Goal: Task Accomplishment & Management: Manage account settings

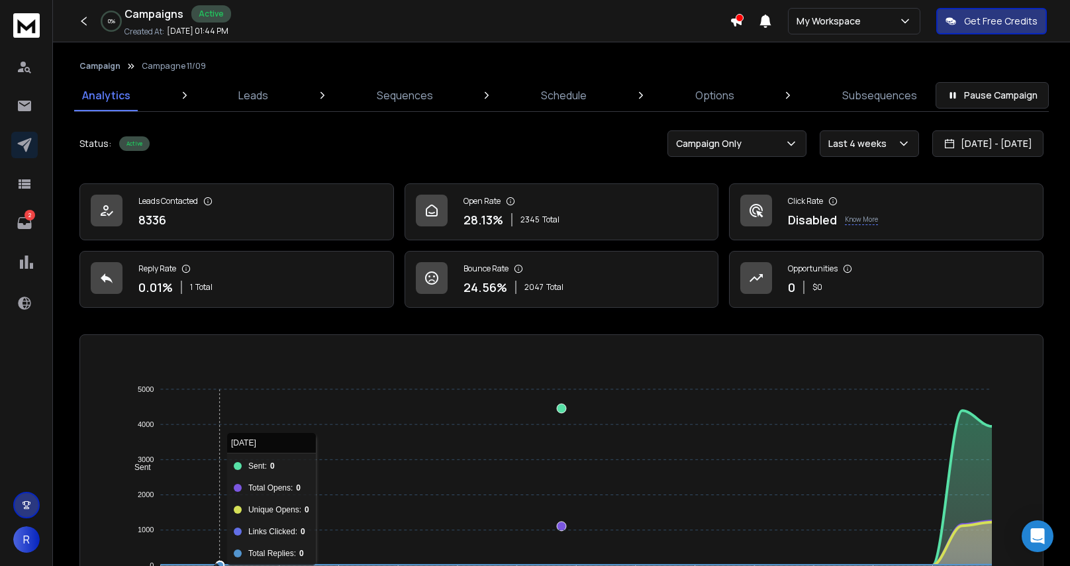
scroll to position [261, 0]
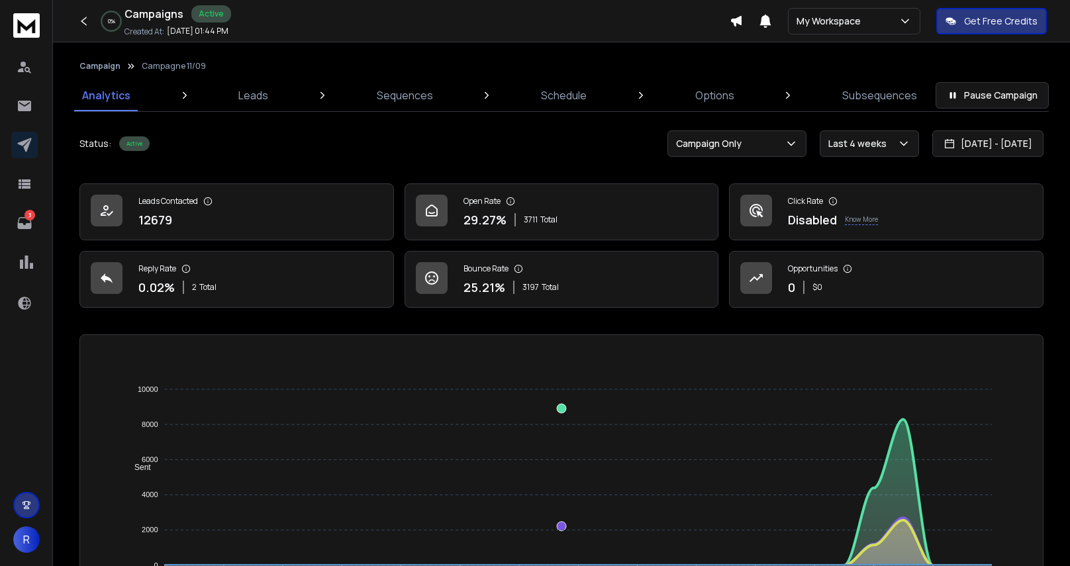
scroll to position [261, 0]
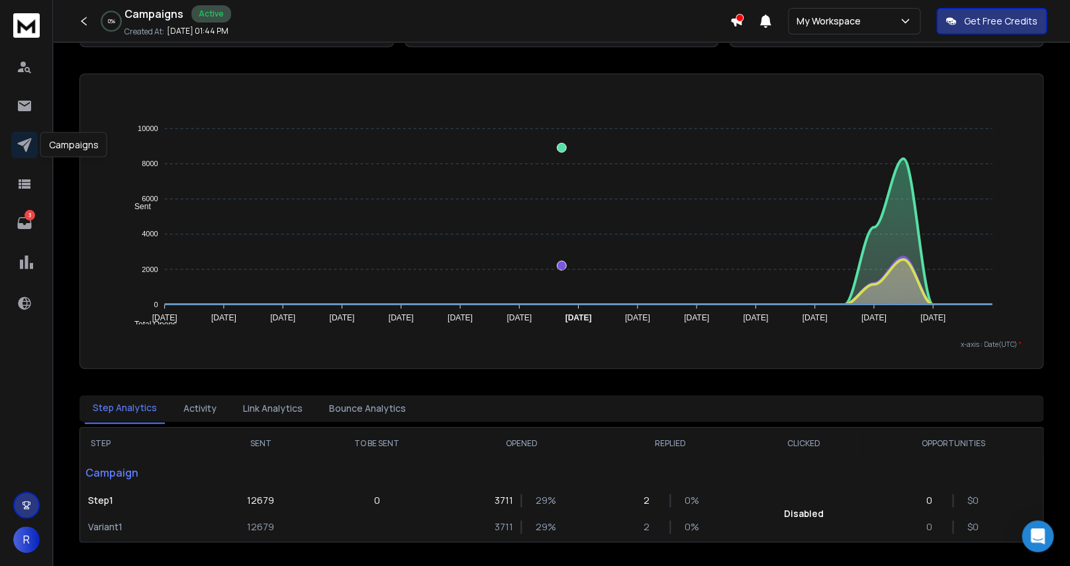
click at [19, 152] on icon at bounding box center [25, 145] width 16 height 16
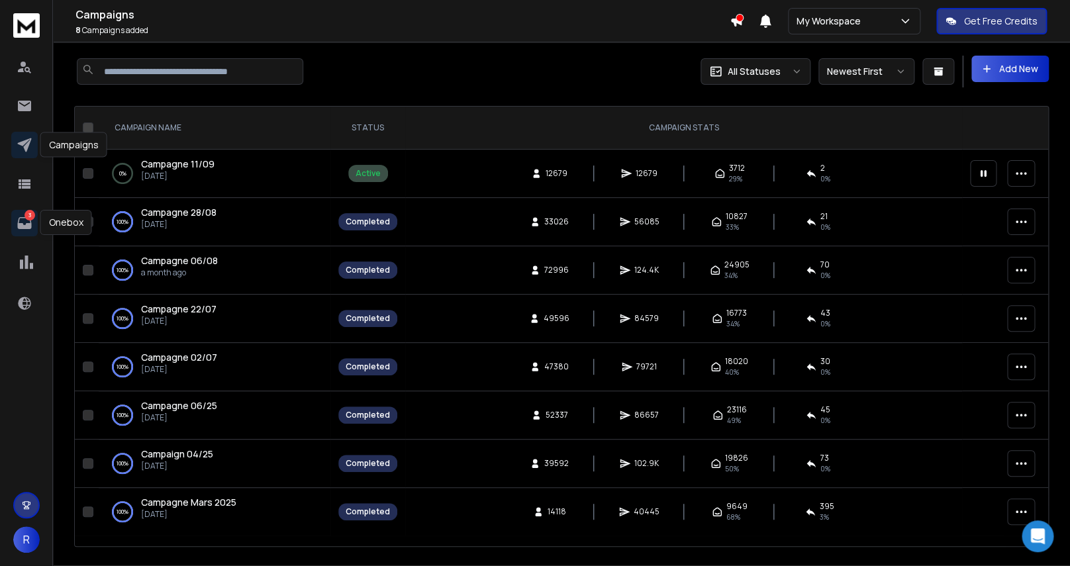
click at [23, 221] on icon at bounding box center [25, 223] width 16 height 16
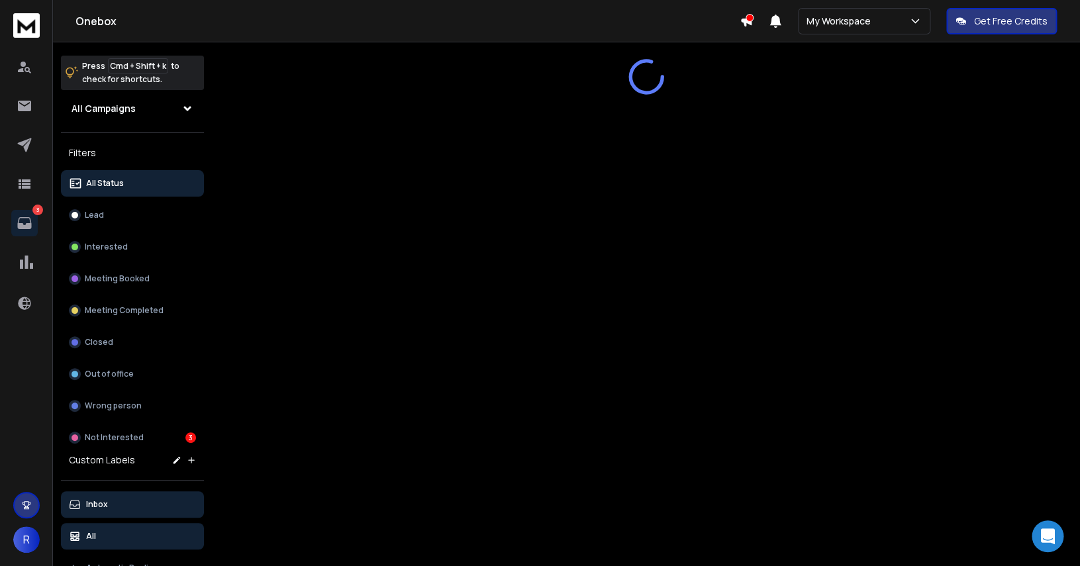
click at [137, 534] on button "All" at bounding box center [132, 536] width 143 height 26
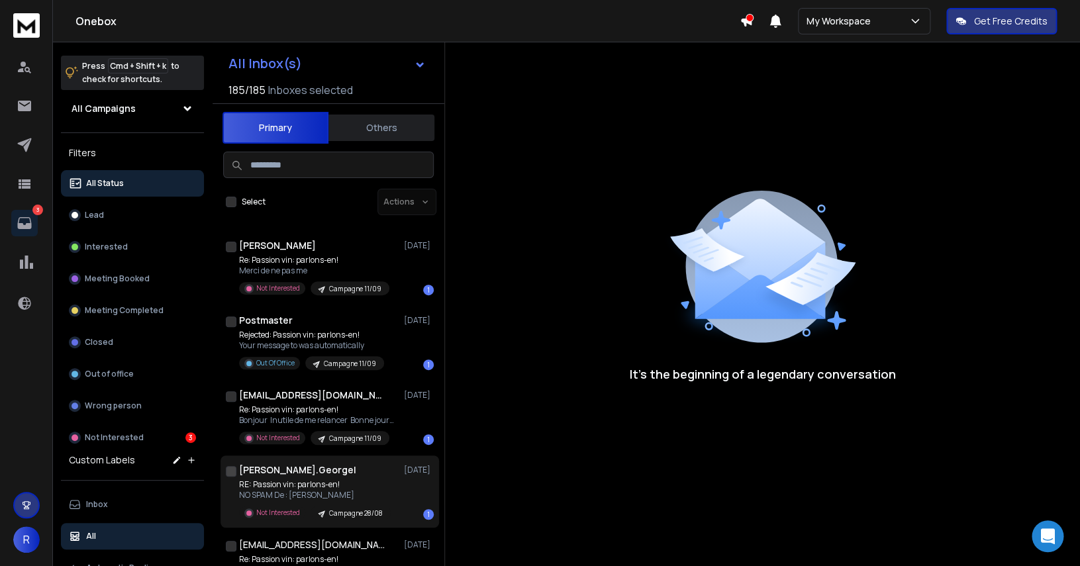
click at [323, 479] on div "[PERSON_NAME].Georgel [DATE] RE: Passion vin: parlons-en! NO SPAM De : [PERSON_…" at bounding box center [336, 492] width 195 height 56
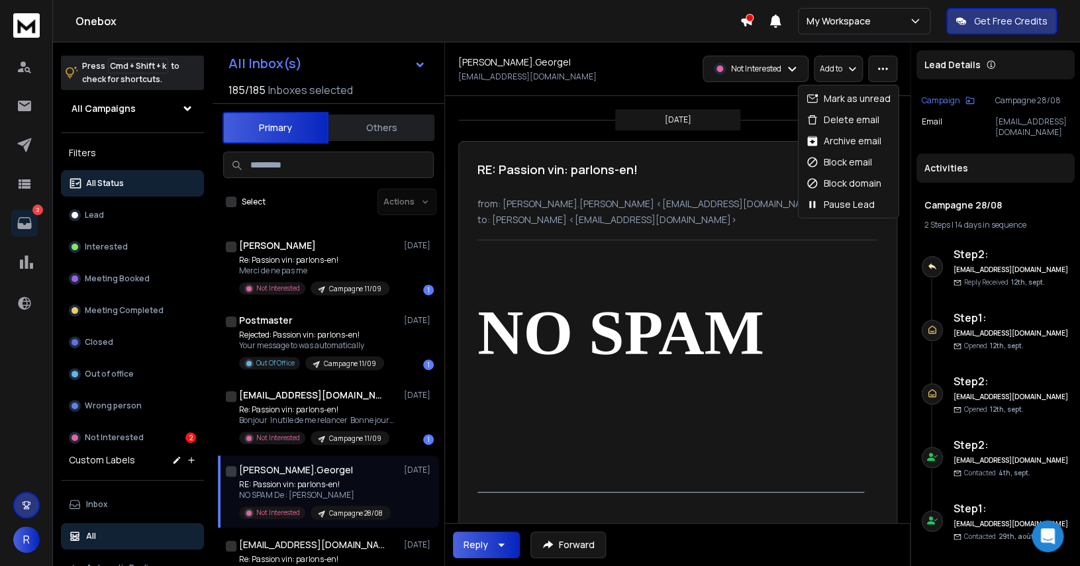
click at [882, 66] on icon "button" at bounding box center [883, 69] width 12 height 12
click at [840, 165] on div "Block email" at bounding box center [840, 162] width 66 height 13
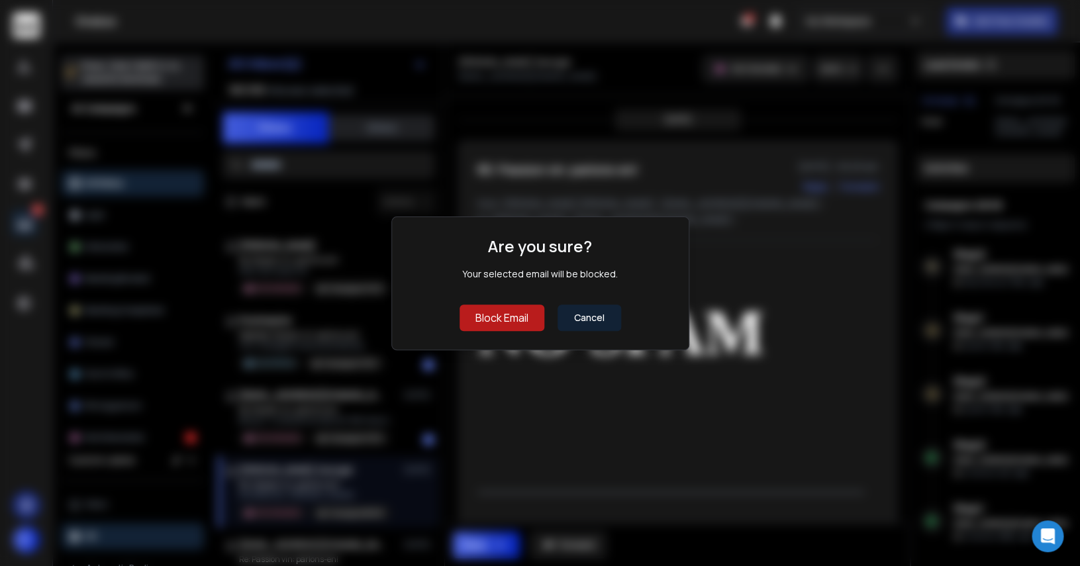
click at [507, 323] on button "Block Email" at bounding box center [502, 318] width 85 height 26
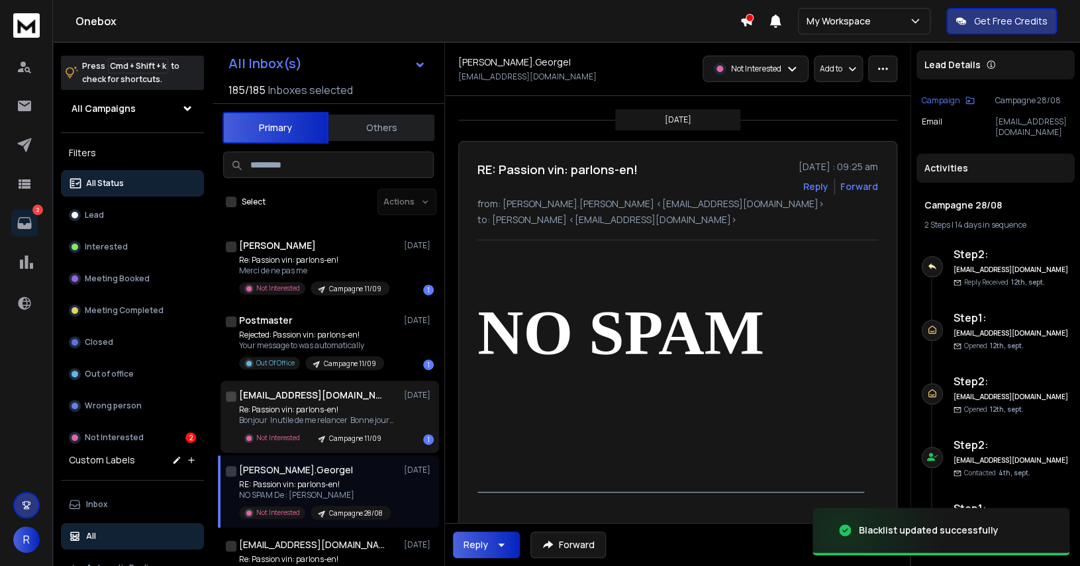
click at [323, 424] on p "Bonjour Inutile de me relancer Bonne journée ‌Envoyé" at bounding box center [318, 420] width 159 height 11
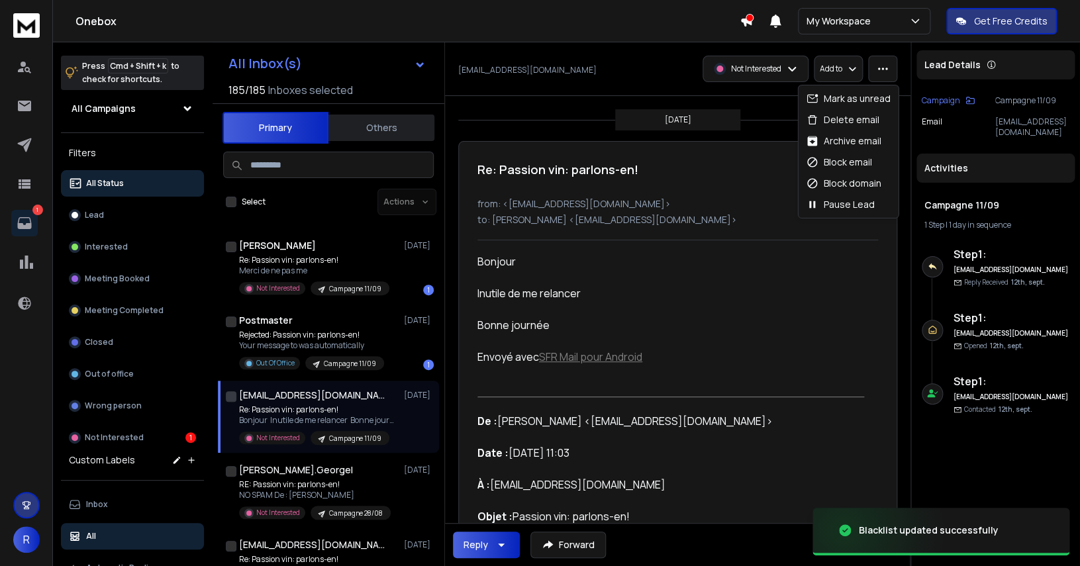
click at [882, 75] on button "button" at bounding box center [882, 69] width 29 height 26
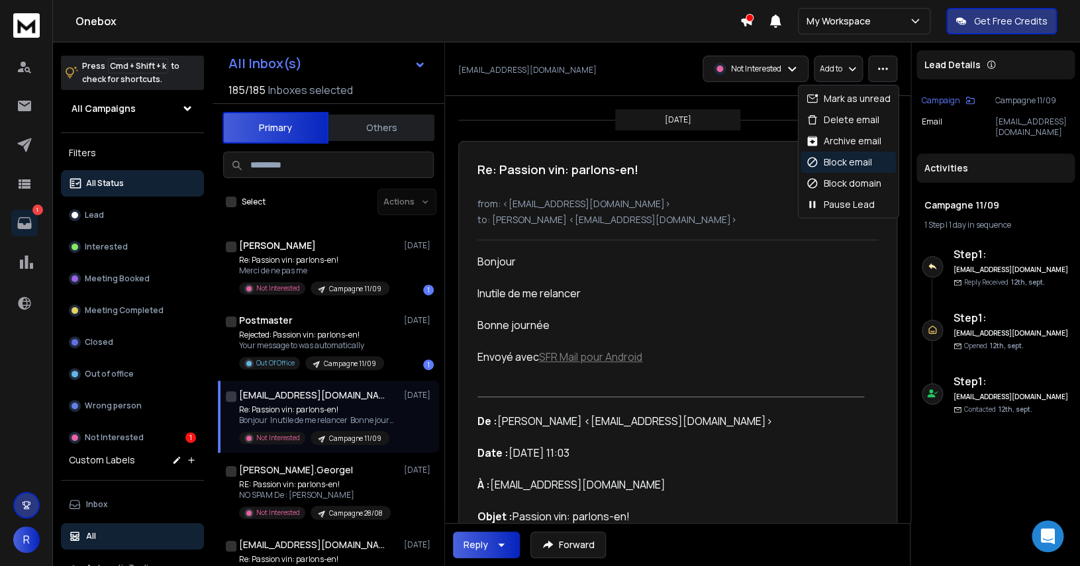
click at [835, 159] on div "Block email" at bounding box center [840, 162] width 66 height 13
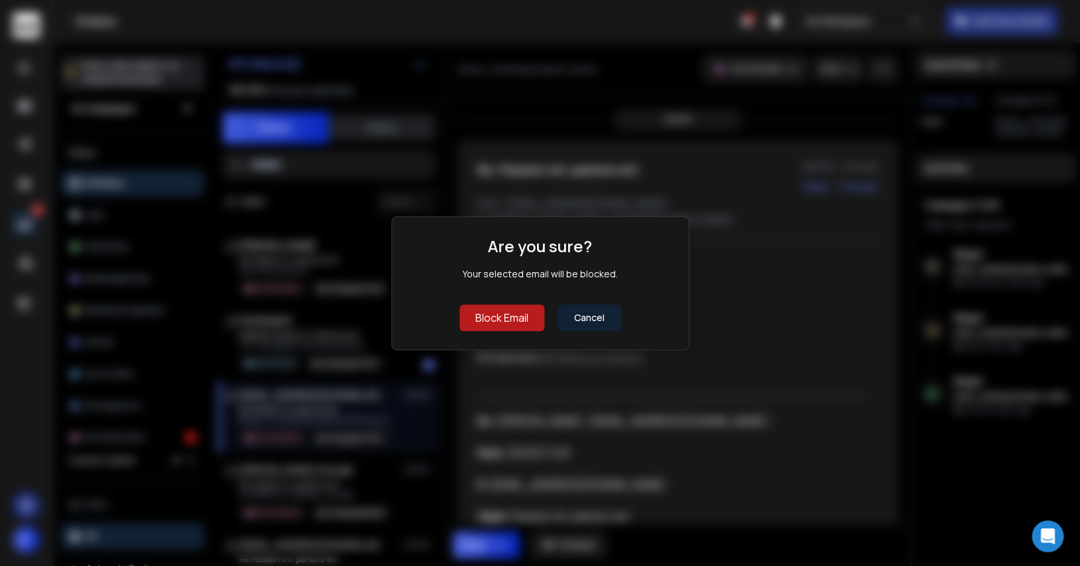
click at [488, 316] on button "Block Email" at bounding box center [502, 318] width 85 height 26
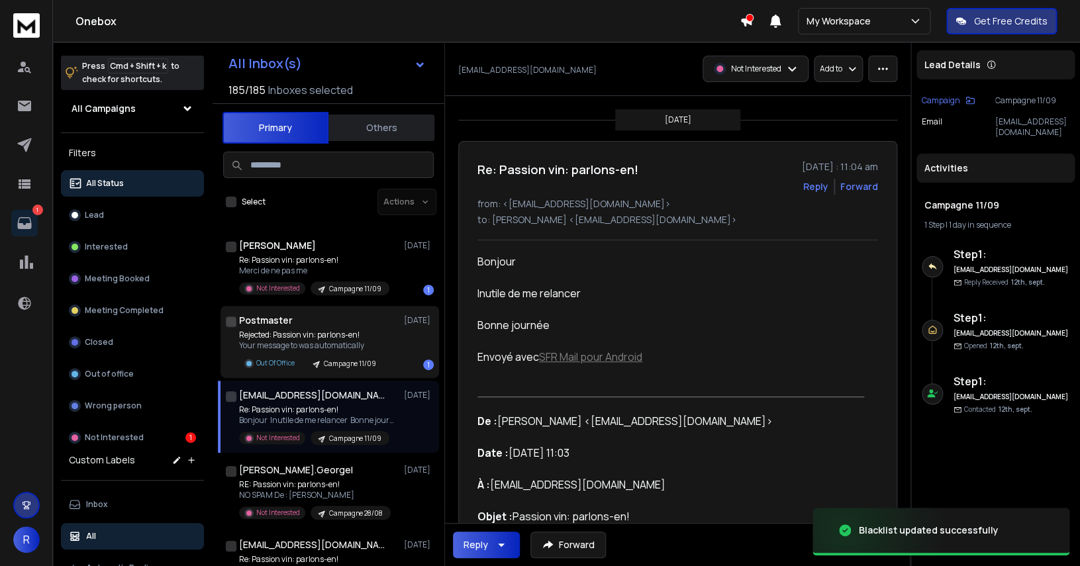
click at [337, 332] on p "Rejected: Passion vin: parlons-en!" at bounding box center [311, 335] width 145 height 11
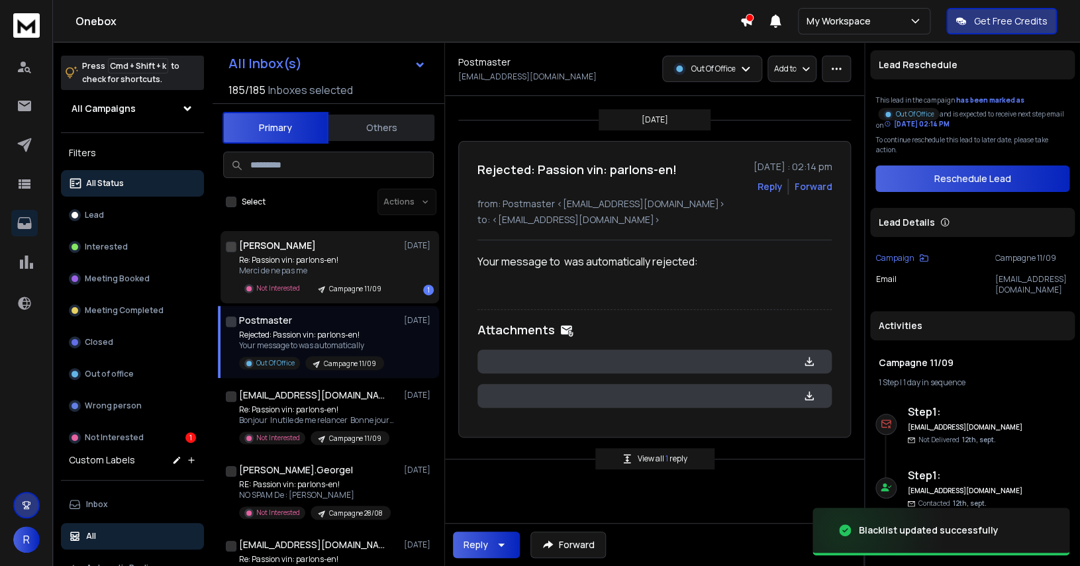
click at [328, 263] on p "Re: Passion vin: parlons-en!" at bounding box center [314, 260] width 150 height 11
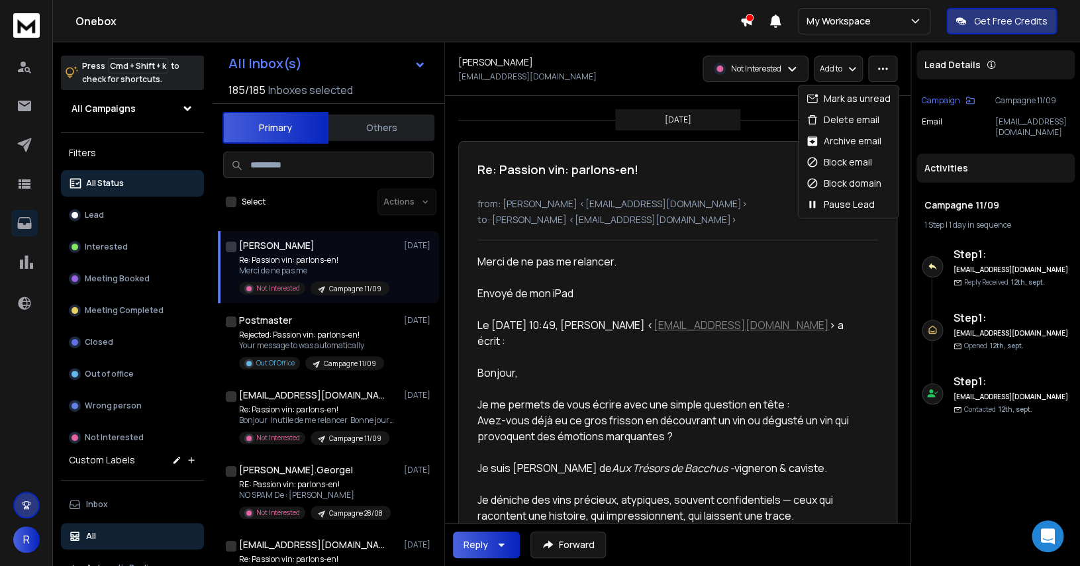
click at [875, 76] on button "button" at bounding box center [882, 69] width 29 height 26
click at [830, 167] on div "Block email" at bounding box center [840, 162] width 66 height 13
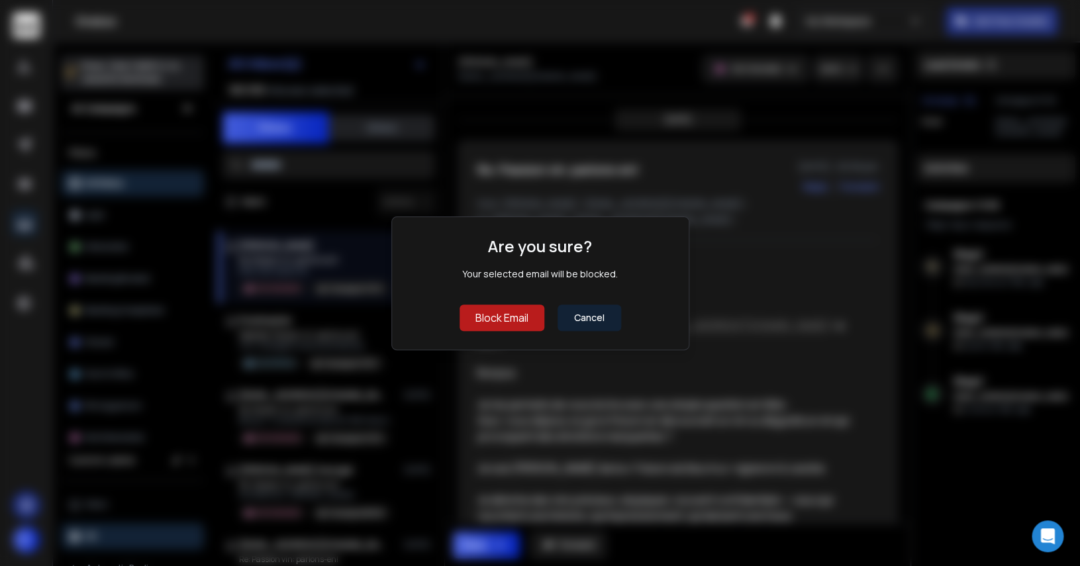
click at [489, 320] on button "Block Email" at bounding box center [502, 318] width 85 height 26
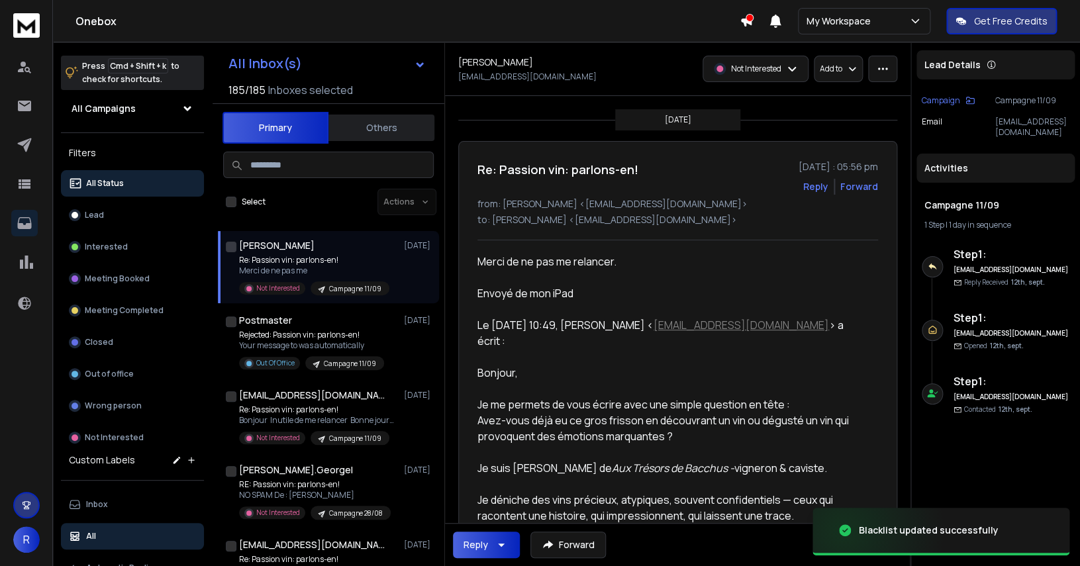
click at [40, 160] on div at bounding box center [26, 147] width 30 height 31
click at [31, 141] on icon at bounding box center [25, 145] width 16 height 16
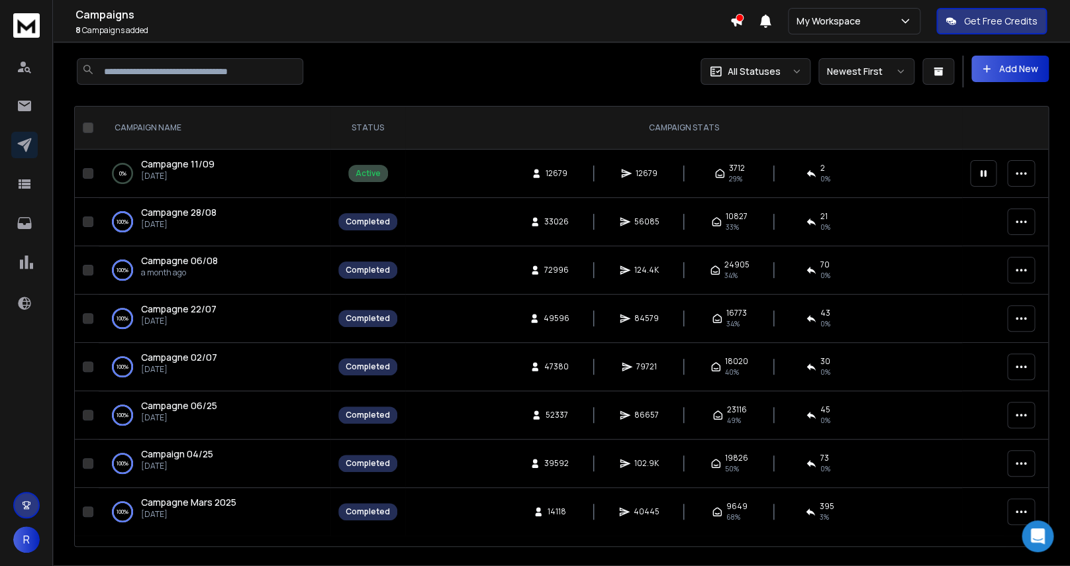
click at [197, 161] on span "Campagne 11/09" at bounding box center [178, 164] width 74 height 13
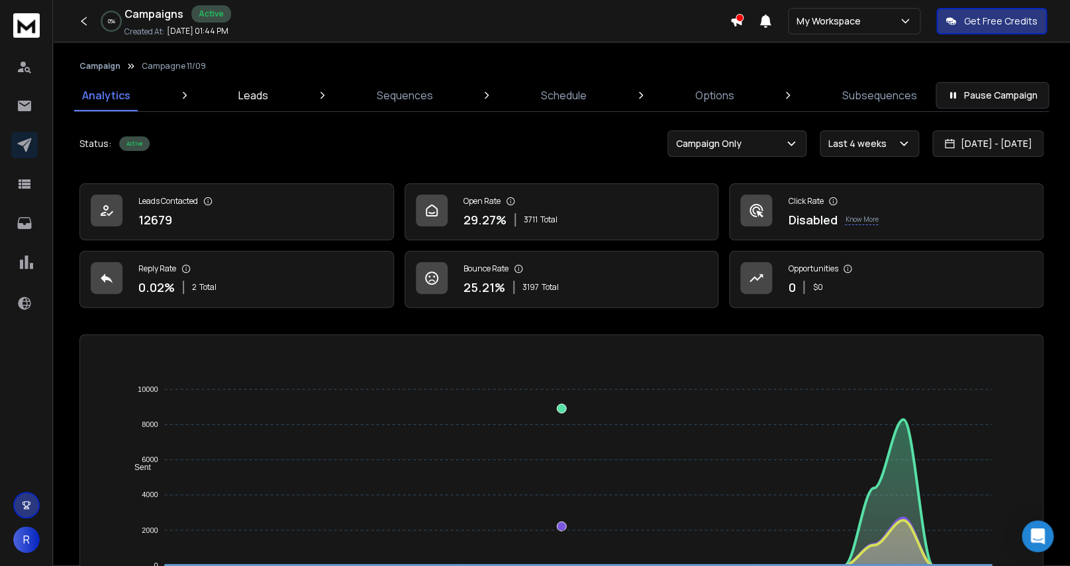
click at [251, 99] on p "Leads" at bounding box center [253, 95] width 30 height 16
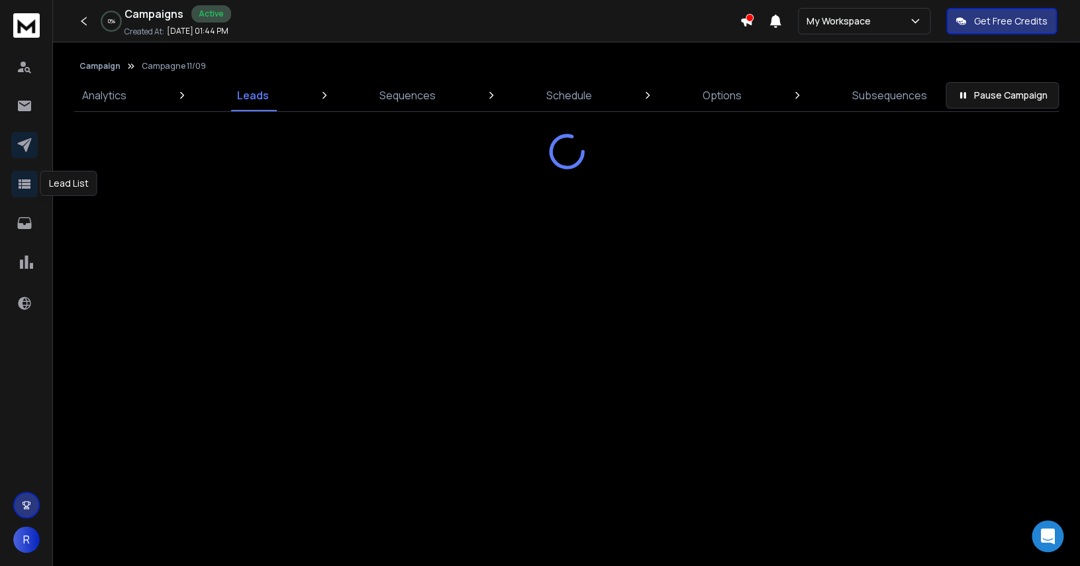
click at [29, 184] on icon at bounding box center [25, 183] width 12 height 9
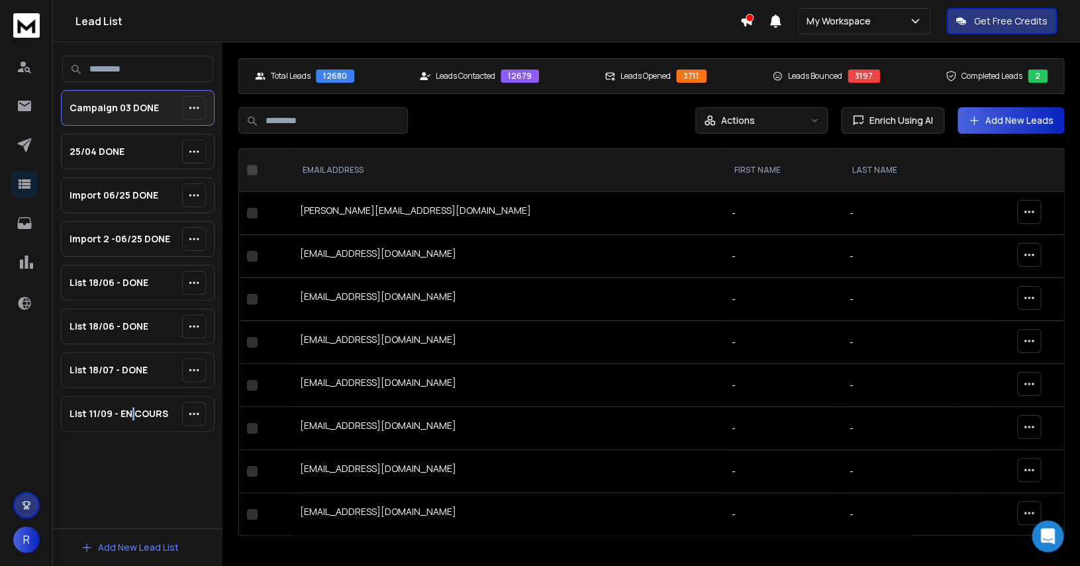
click at [133, 414] on p "List 11/09 - EN COURS" at bounding box center [119, 413] width 99 height 13
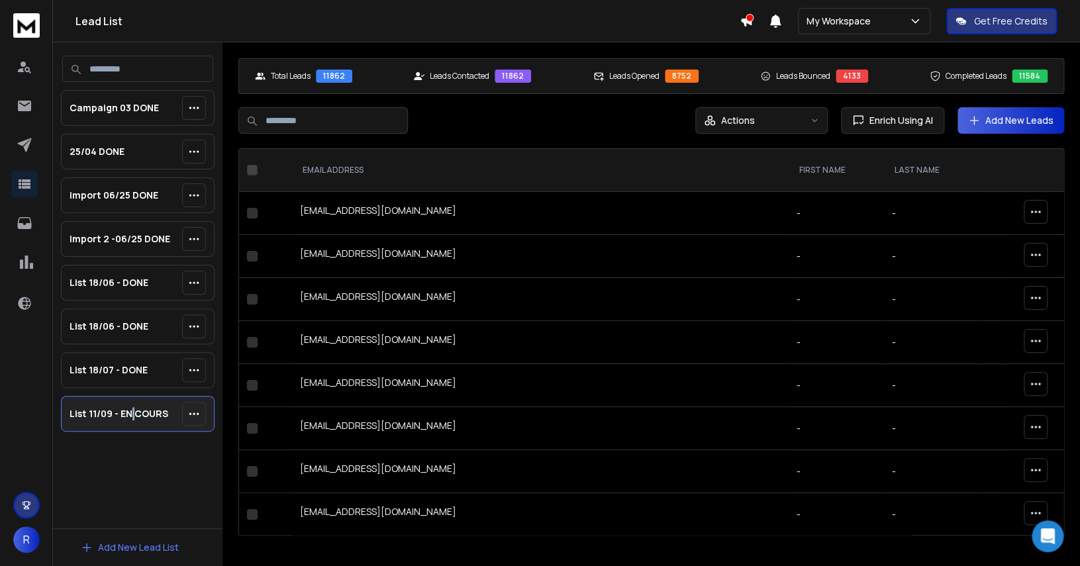
click at [1020, 127] on link "Add New Leads" at bounding box center [1010, 120] width 85 height 13
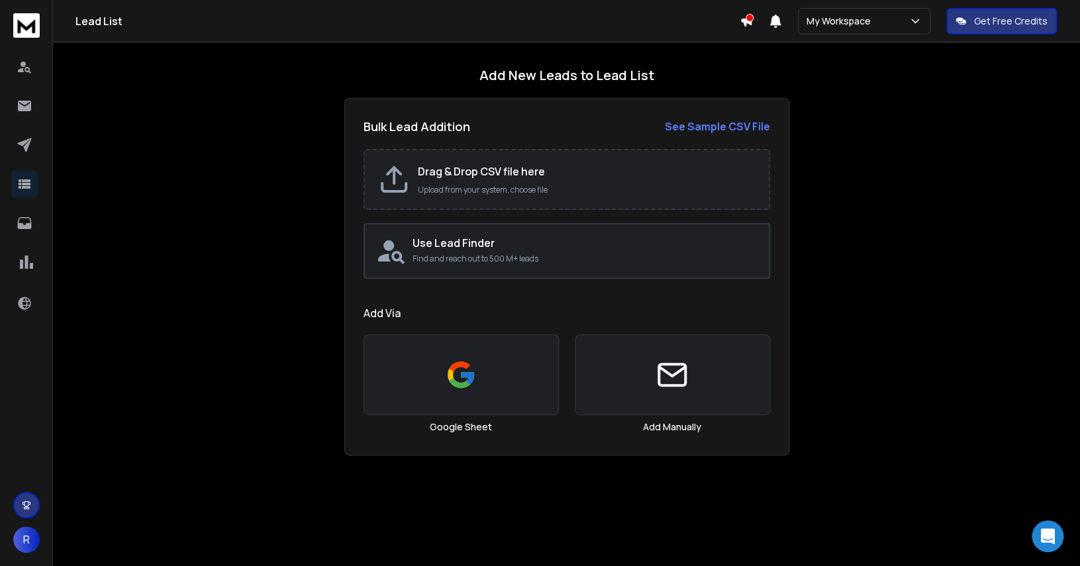
click at [477, 170] on h2 "Drag & Drop CSV file here" at bounding box center [587, 172] width 338 height 16
type input "**********"
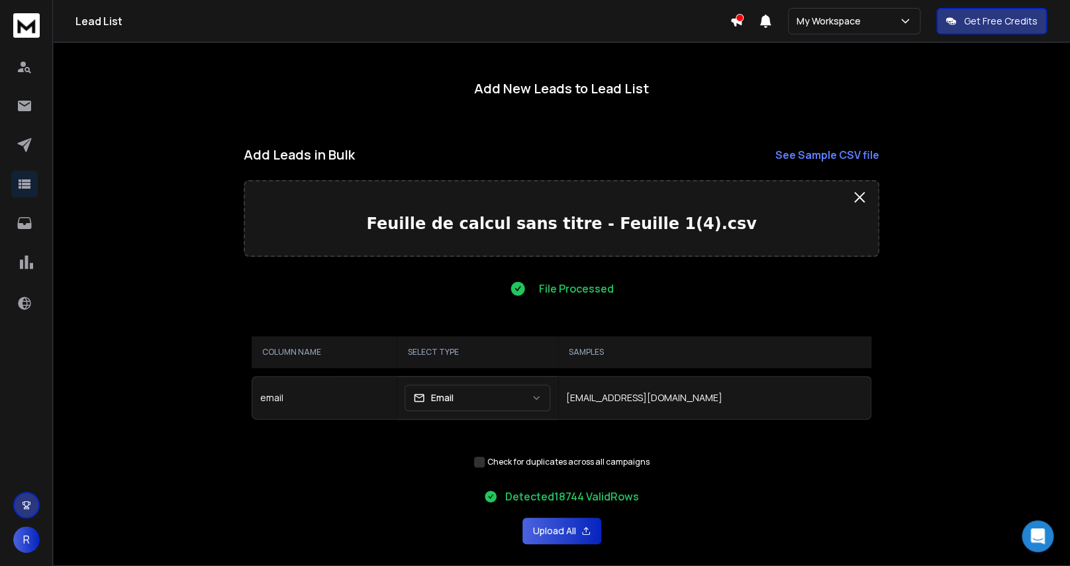
click at [543, 460] on label "Check for duplicates across all campaigns" at bounding box center [568, 462] width 162 height 11
click at [485, 460] on button "Check for duplicates across all campaigns" at bounding box center [479, 462] width 11 height 11
click at [575, 534] on button "Upload All" at bounding box center [561, 531] width 79 height 26
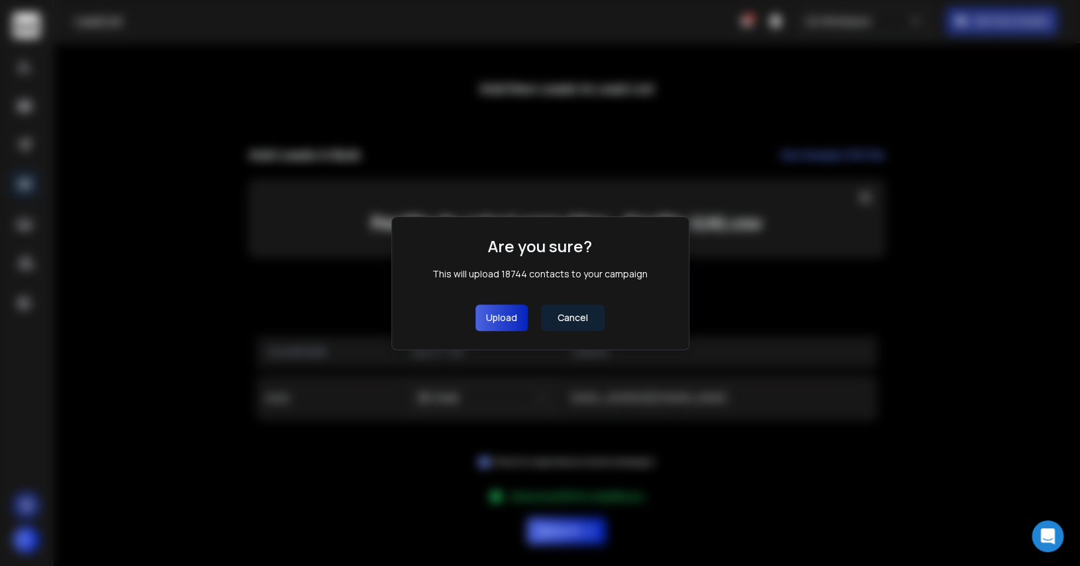
click at [502, 324] on button "Upload" at bounding box center [501, 318] width 52 height 26
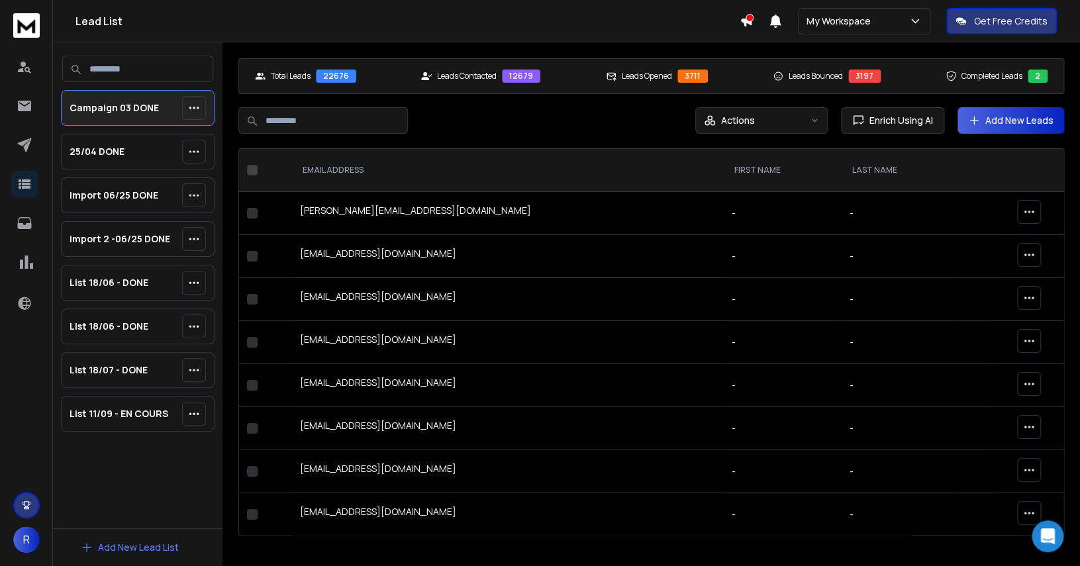
click at [109, 415] on p "List 11/09 - EN COURS" at bounding box center [119, 413] width 99 height 13
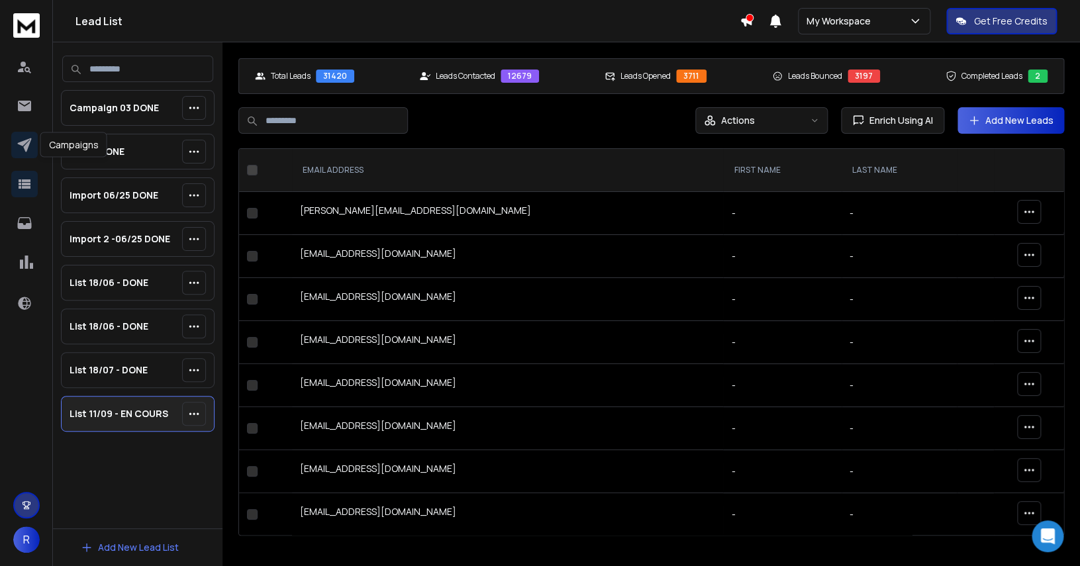
click at [29, 153] on link at bounding box center [24, 145] width 26 height 26
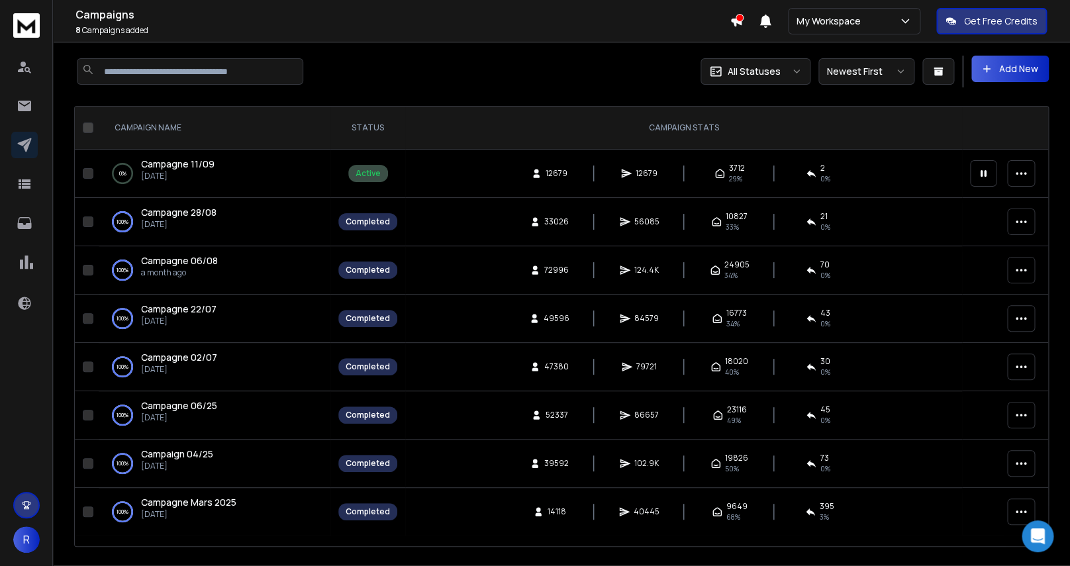
click at [180, 166] on span "Campagne 11/09" at bounding box center [178, 164] width 74 height 13
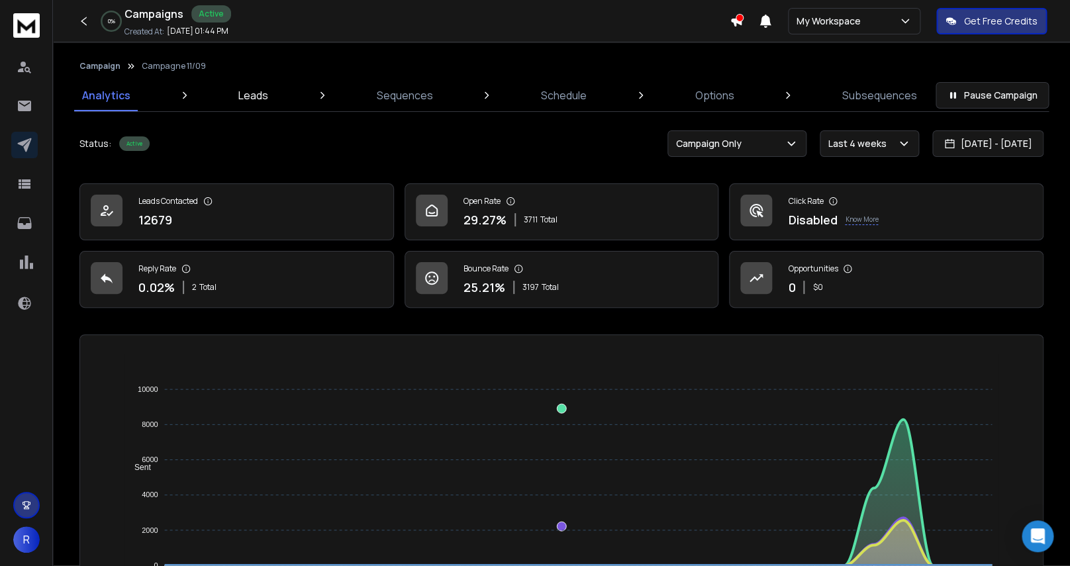
click at [249, 105] on link "Leads" at bounding box center [253, 95] width 46 height 32
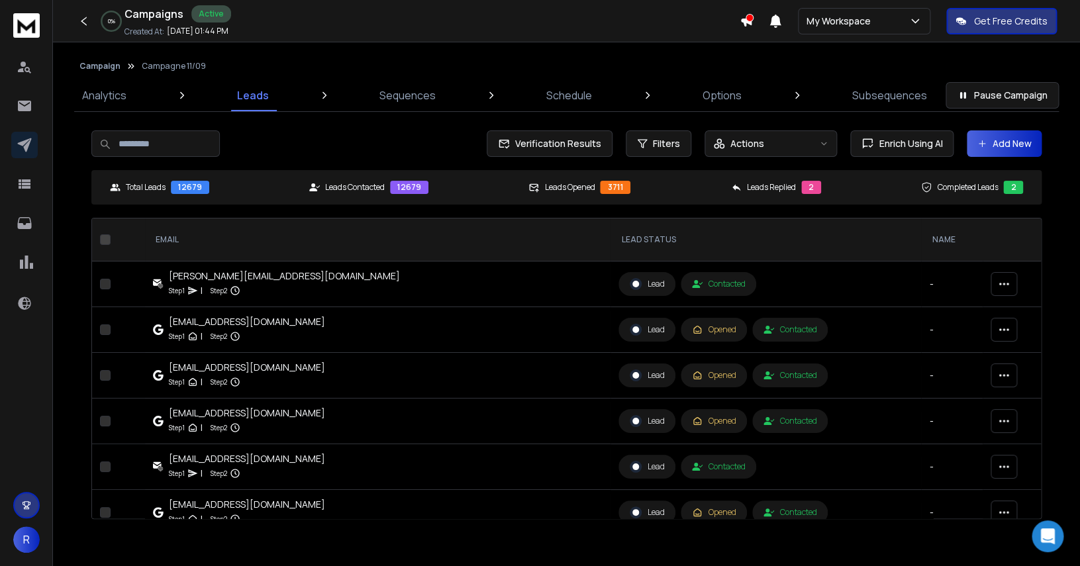
click at [990, 146] on button "Add New" at bounding box center [1004, 143] width 75 height 26
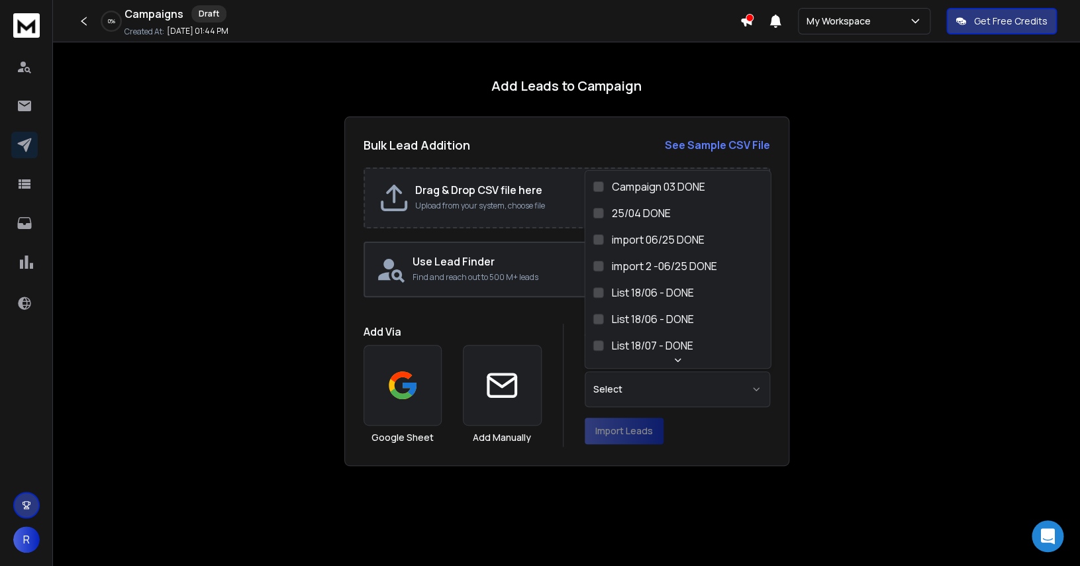
click at [626, 387] on button "Select" at bounding box center [677, 390] width 185 height 36
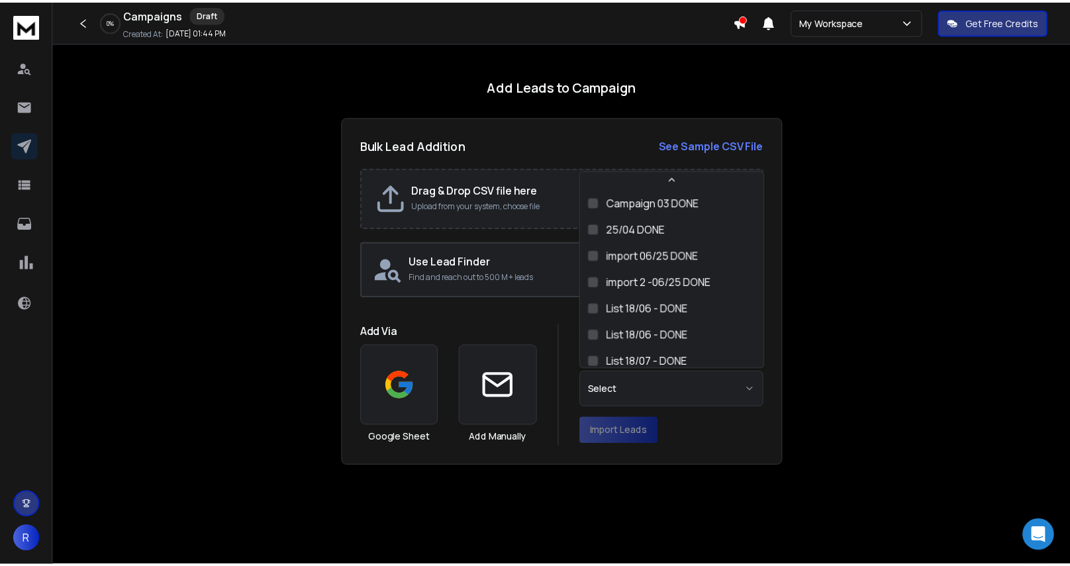
scroll to position [68, 0]
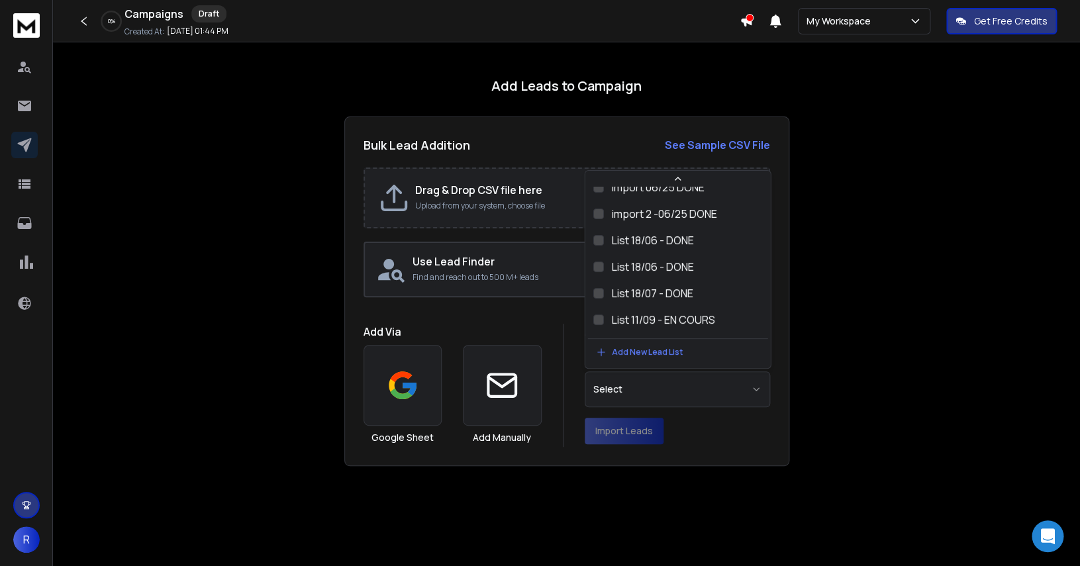
click at [661, 323] on div "List 11/09 - EN COURS" at bounding box center [663, 320] width 103 height 16
click at [620, 441] on button "Import Leads" at bounding box center [624, 431] width 79 height 26
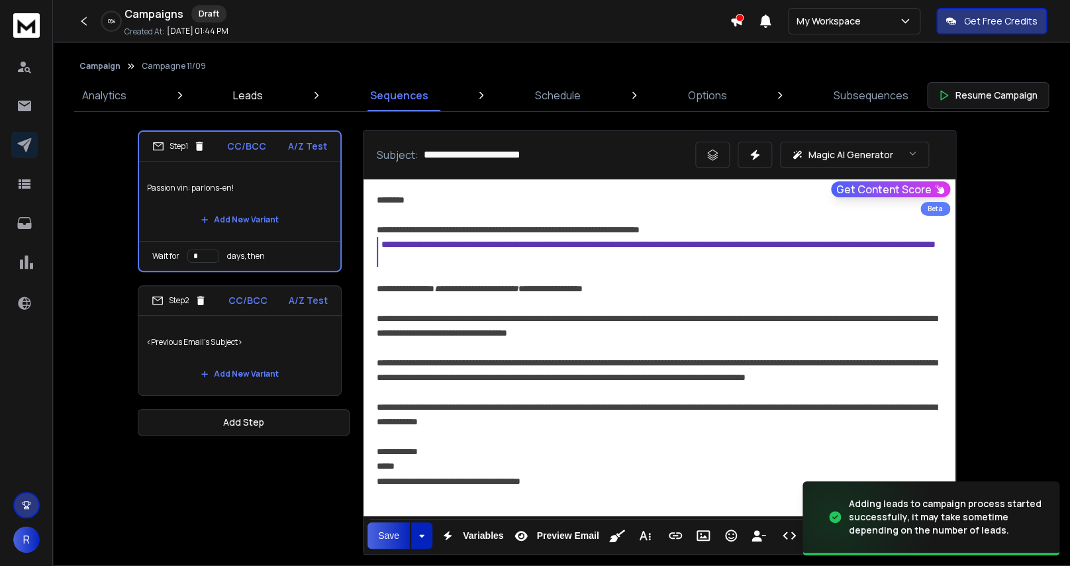
click at [243, 95] on p "Leads" at bounding box center [248, 95] width 30 height 16
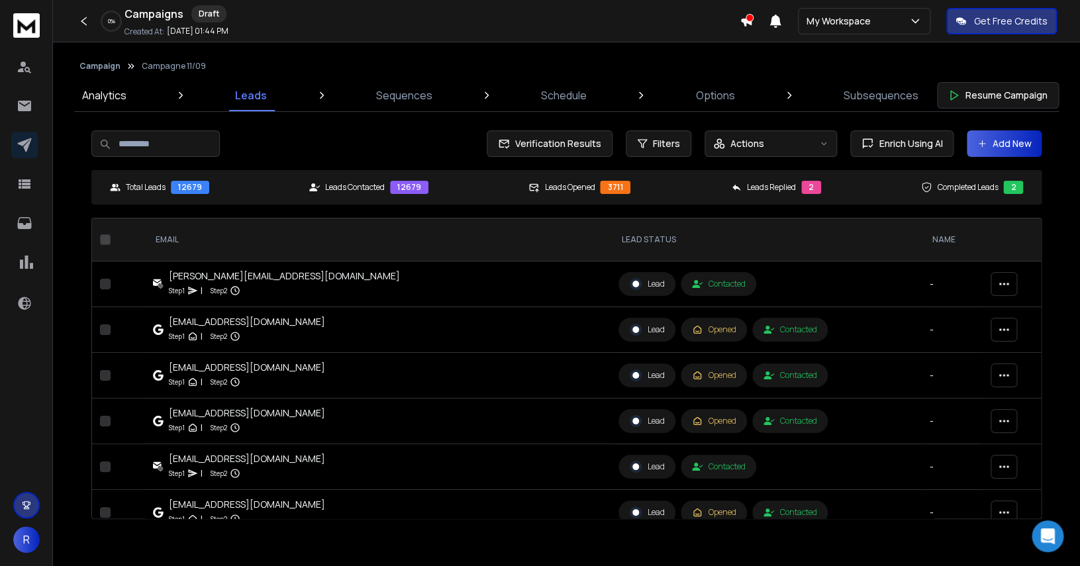
click at [119, 99] on p "Analytics" at bounding box center [104, 95] width 44 height 16
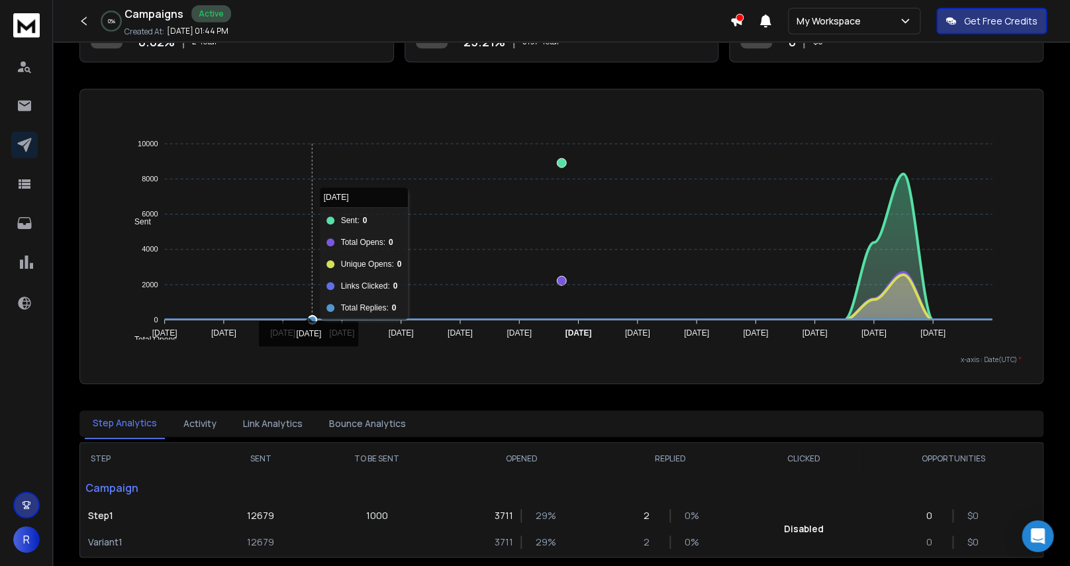
scroll to position [261, 0]
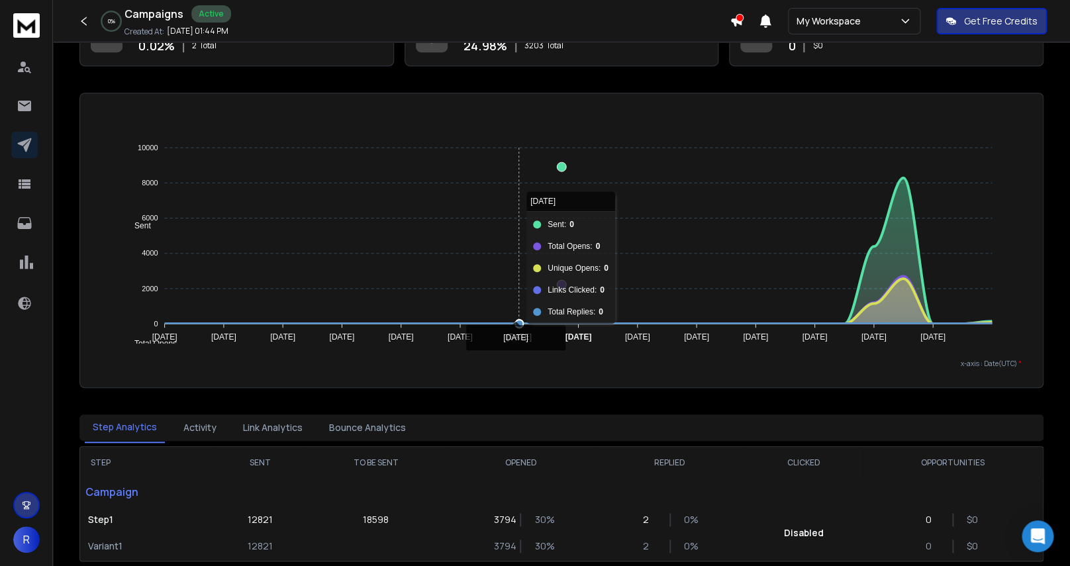
scroll to position [261, 0]
